Goal: Navigation & Orientation: Find specific page/section

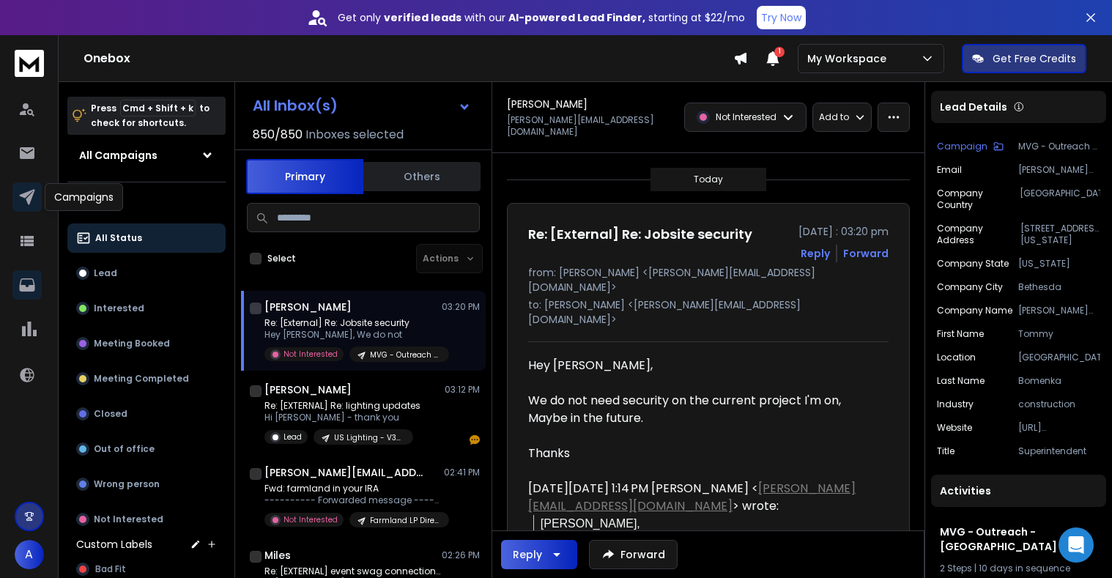
click at [37, 199] on link at bounding box center [26, 196] width 29 height 29
click at [25, 195] on icon at bounding box center [26, 196] width 15 height 15
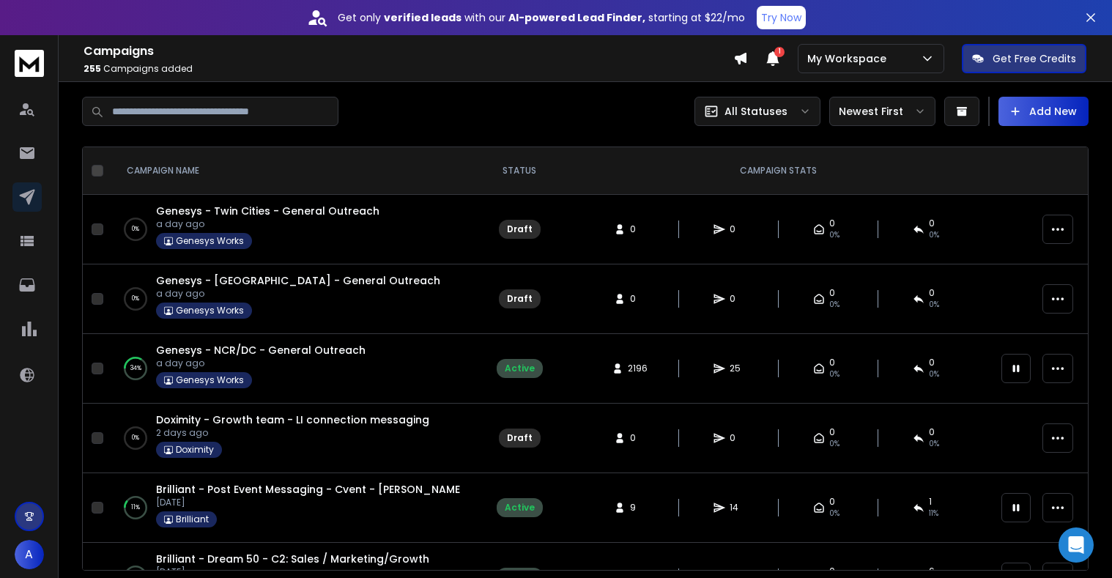
click at [26, 190] on icon at bounding box center [27, 197] width 18 height 18
click at [28, 285] on icon at bounding box center [27, 285] width 18 height 18
click at [35, 286] on icon at bounding box center [27, 285] width 18 height 18
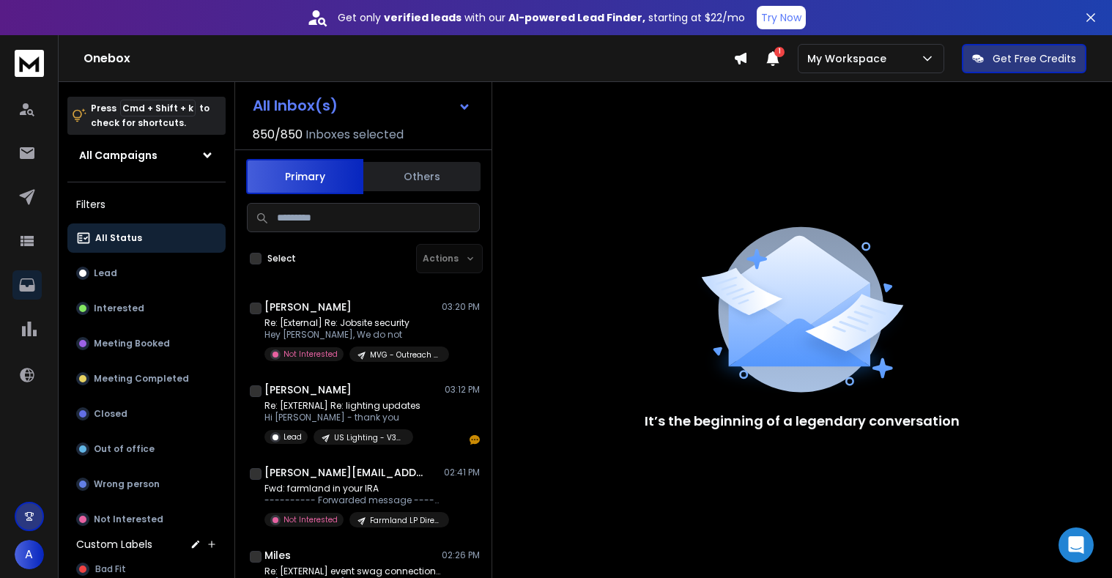
click at [121, 275] on button "Lead" at bounding box center [146, 273] width 158 height 29
